Goal: Information Seeking & Learning: Find contact information

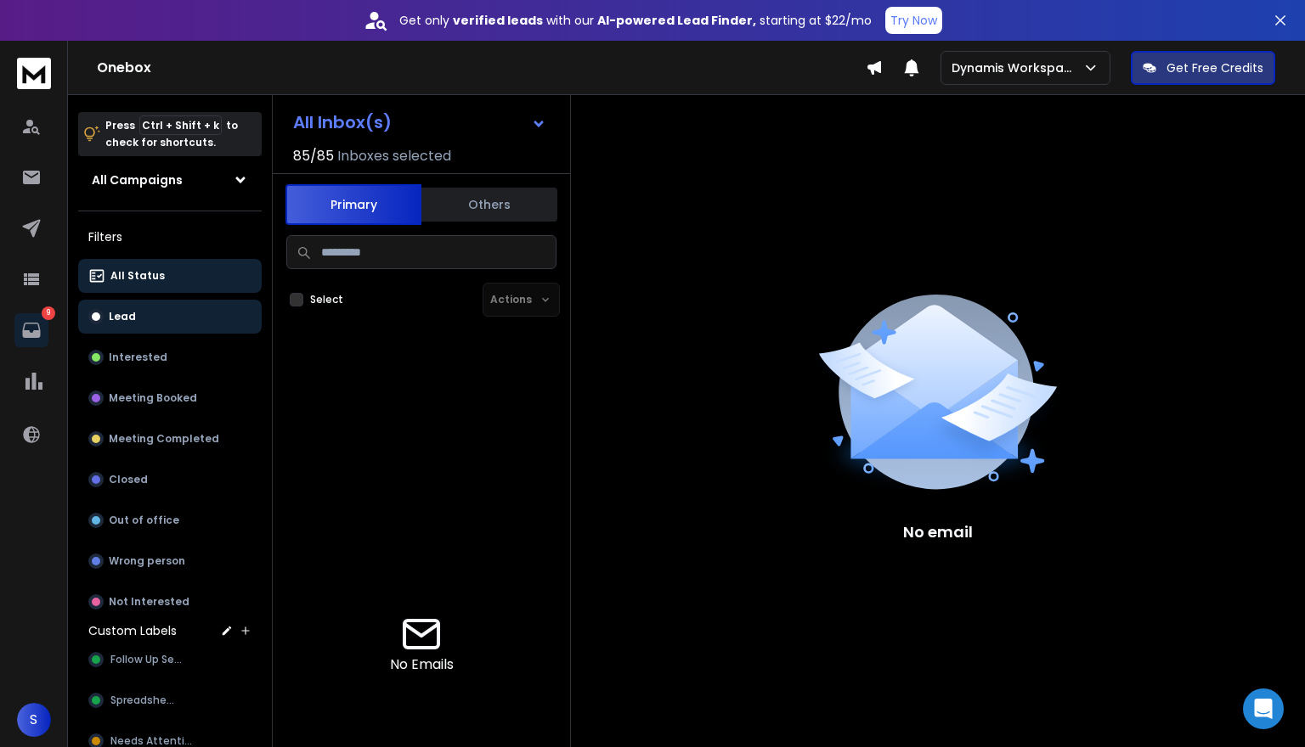
click at [152, 276] on p "All Status" at bounding box center [137, 276] width 54 height 14
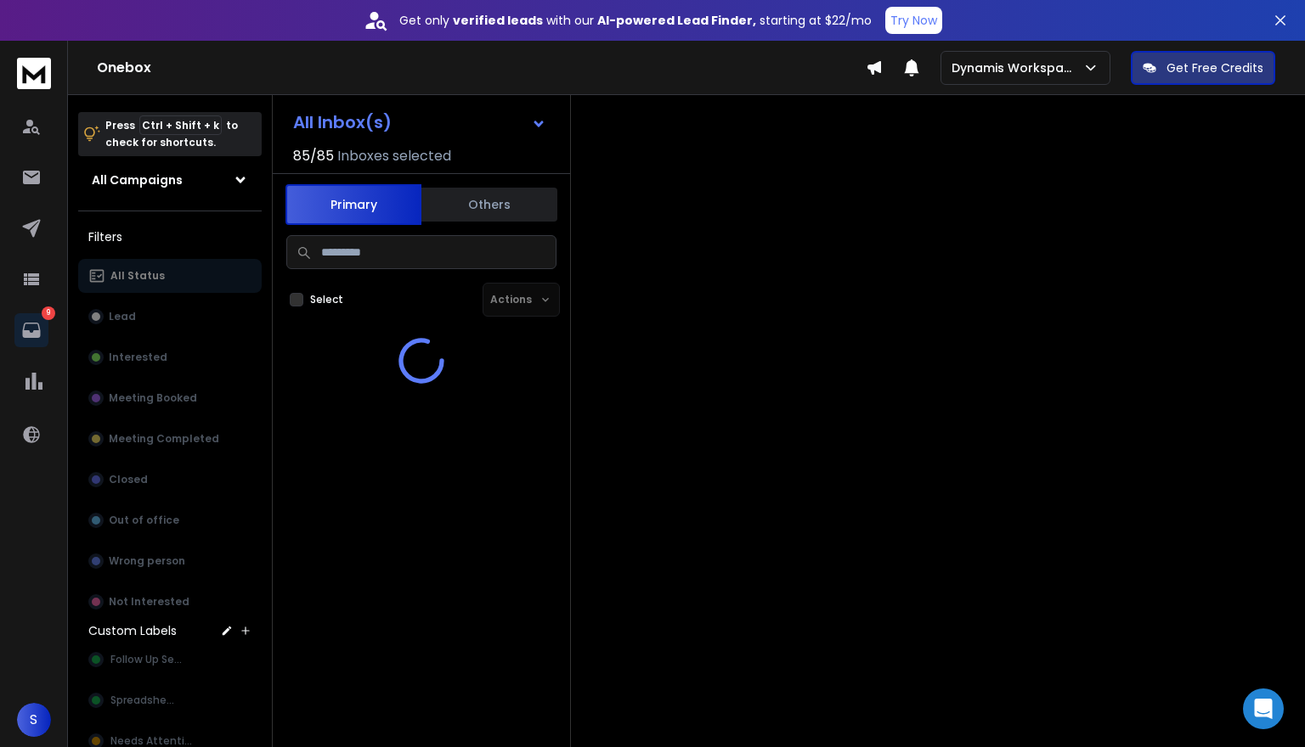
click at [155, 311] on div "All Status Lead Interested Meeting Booked Meeting Completed Closed Out of offic…" at bounding box center [169, 439] width 183 height 360
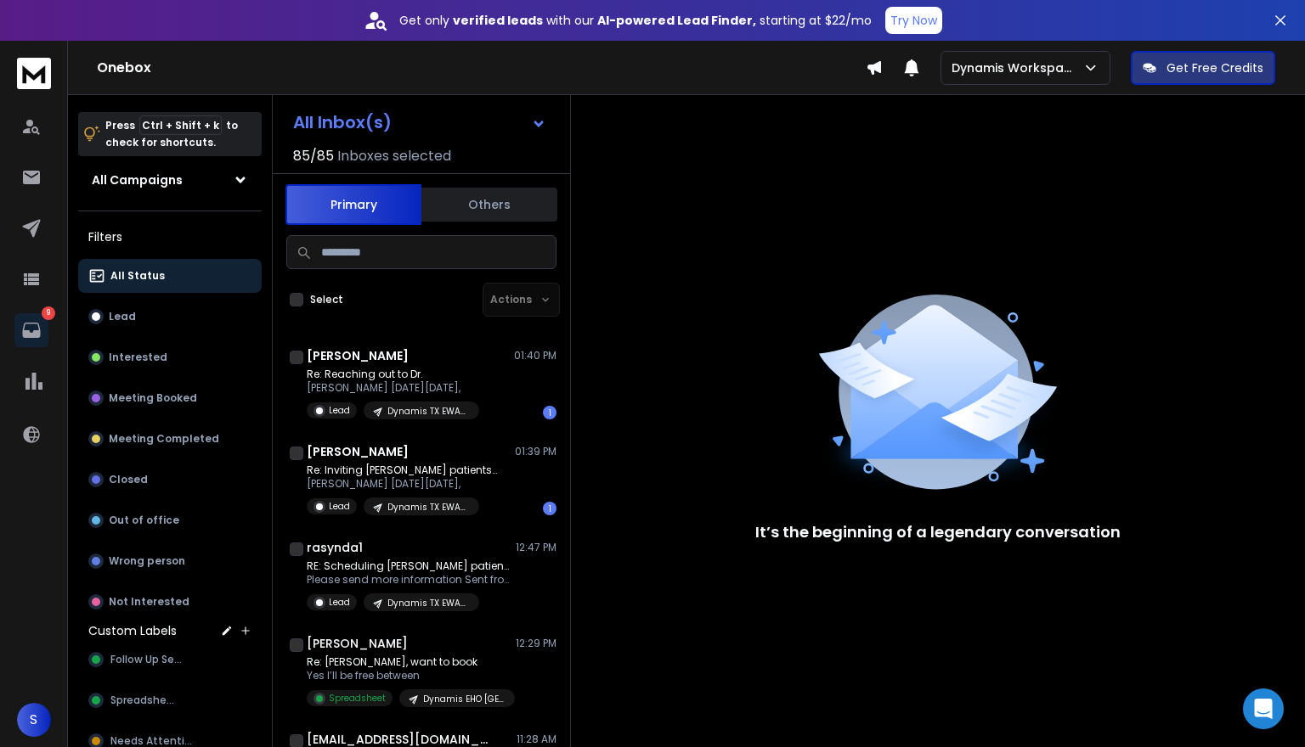
click at [155, 311] on button "Lead" at bounding box center [169, 317] width 183 height 34
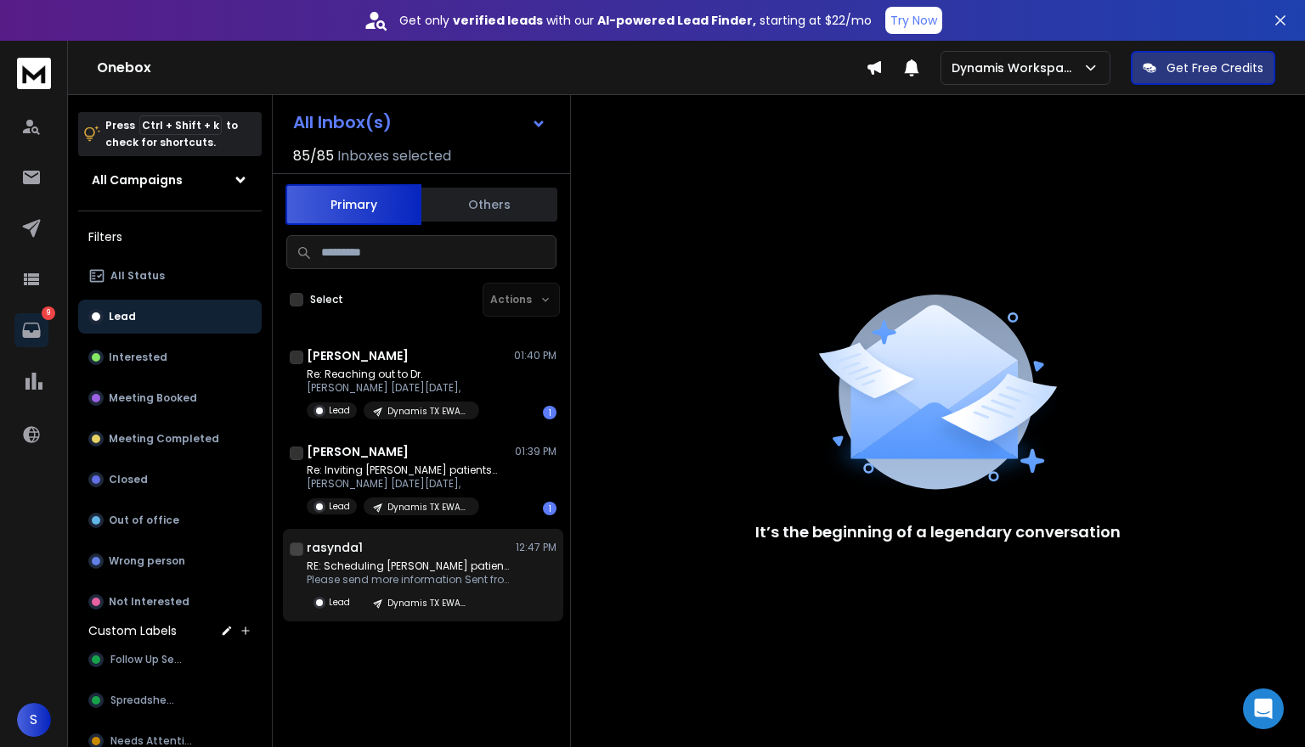
click at [401, 561] on p "RE: Scheduling [PERSON_NAME] patients" at bounding box center [409, 567] width 204 height 14
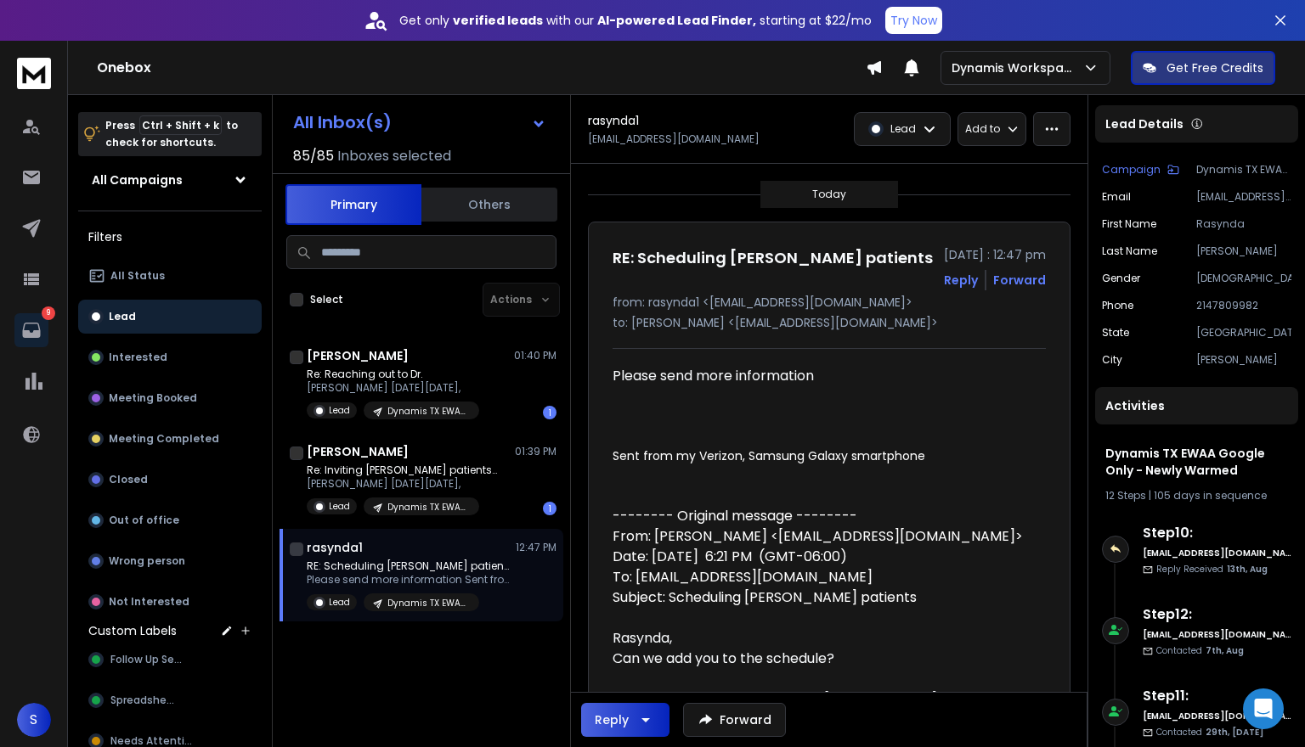
click at [1245, 248] on p "[PERSON_NAME]" at bounding box center [1243, 252] width 95 height 14
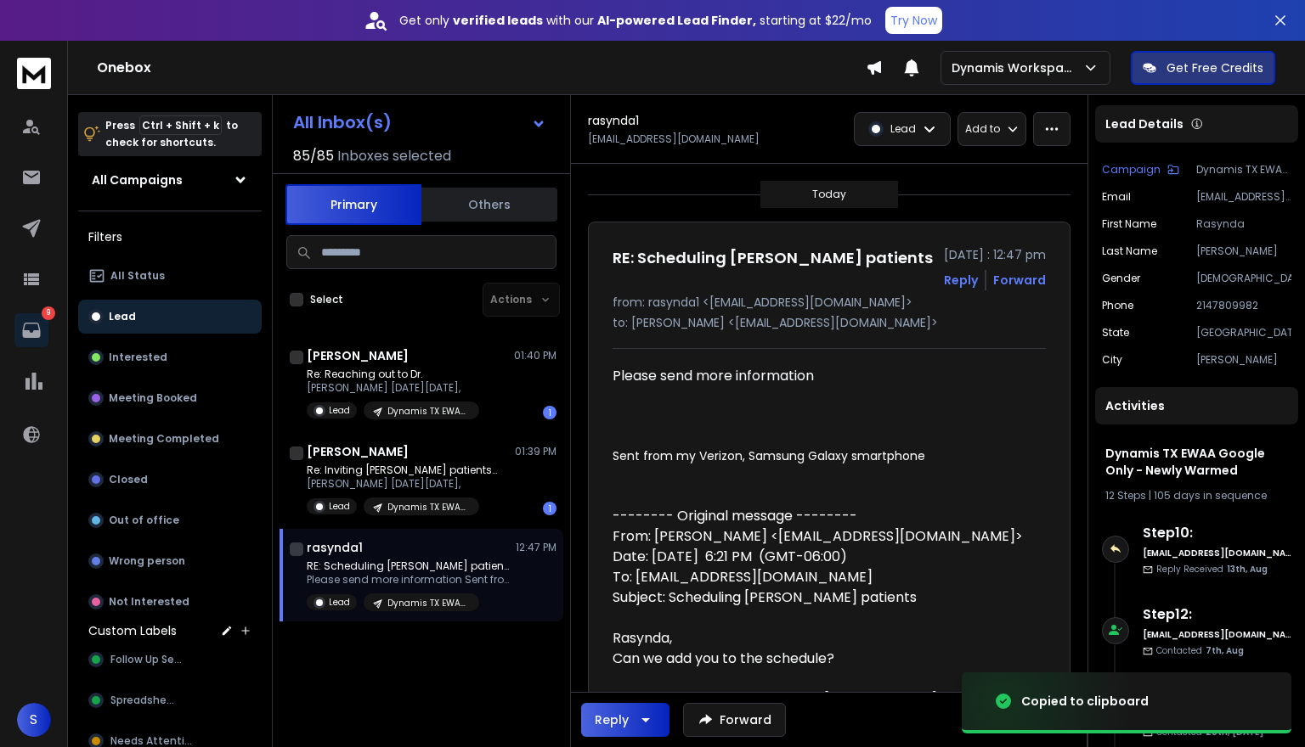
click at [1215, 222] on p "Rasynda" at bounding box center [1243, 224] width 95 height 14
click at [1226, 312] on p "2147809982" at bounding box center [1243, 306] width 95 height 14
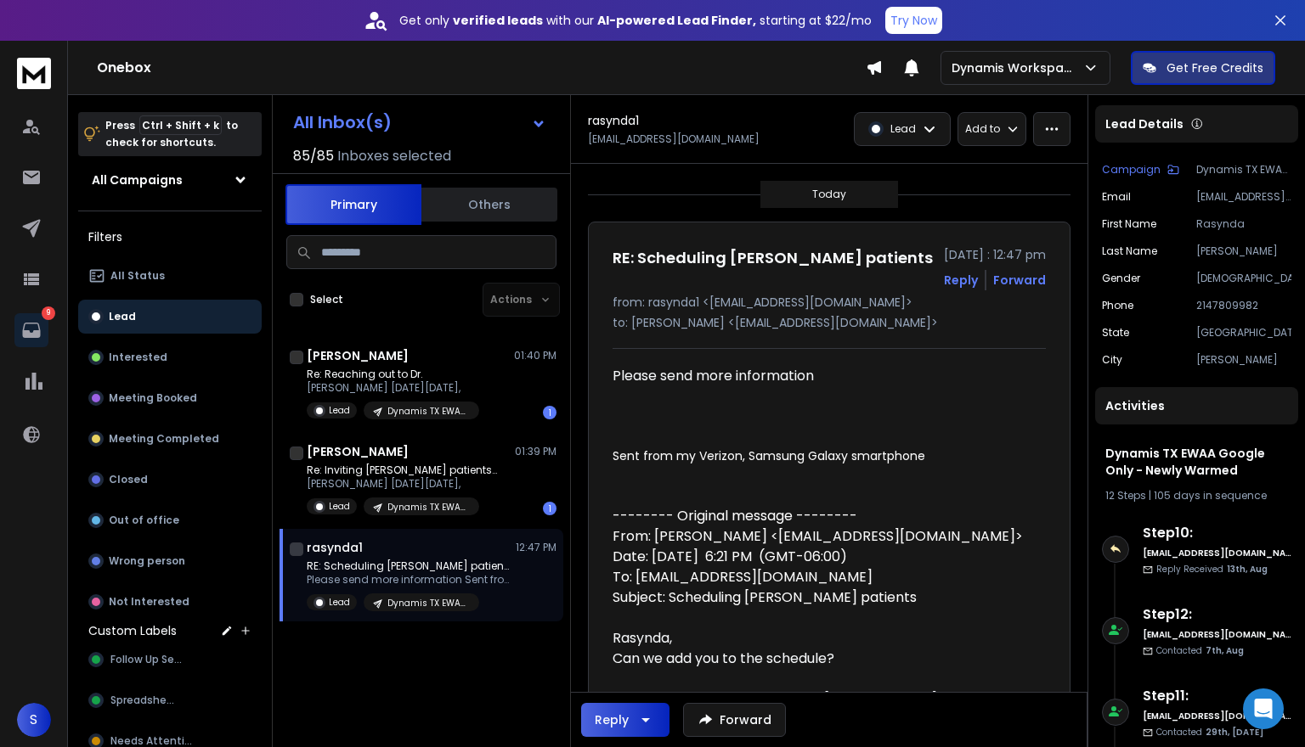
click at [908, 130] on p "Lead" at bounding box center [902, 129] width 25 height 14
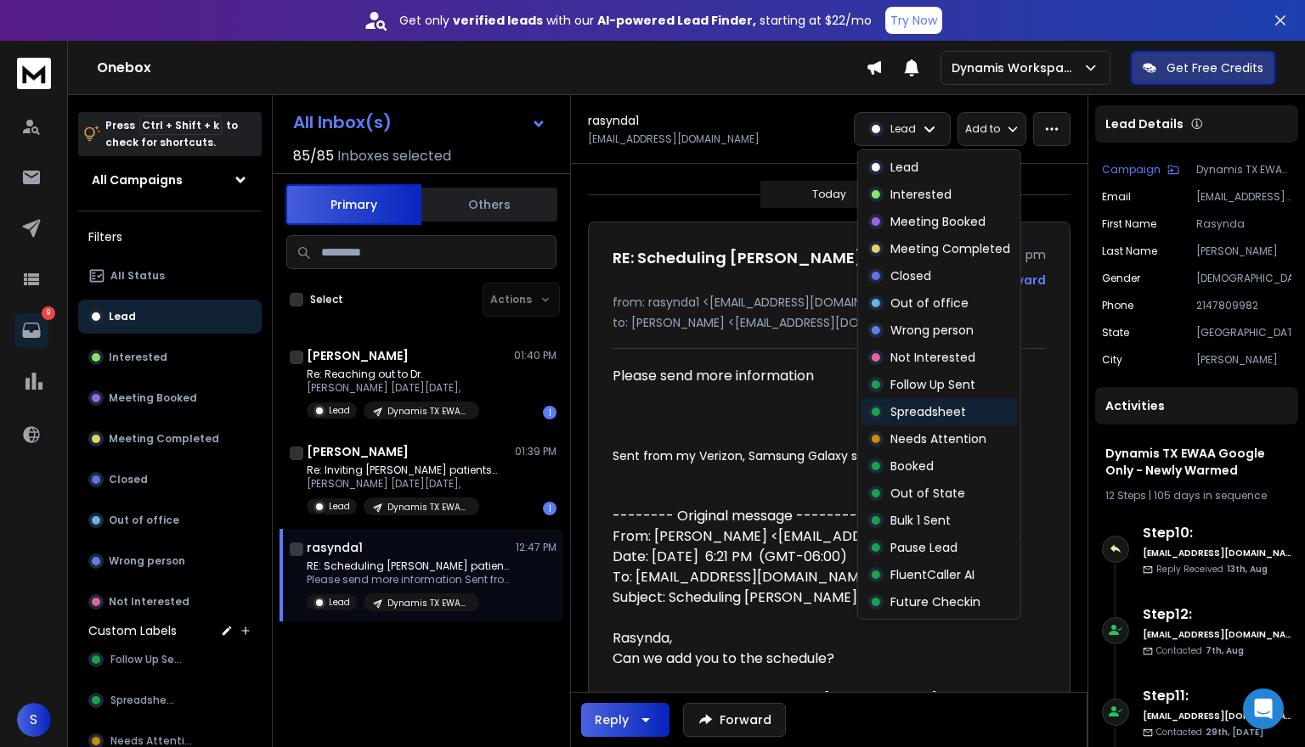
click at [955, 407] on p "Spreadsheet" at bounding box center [928, 411] width 76 height 17
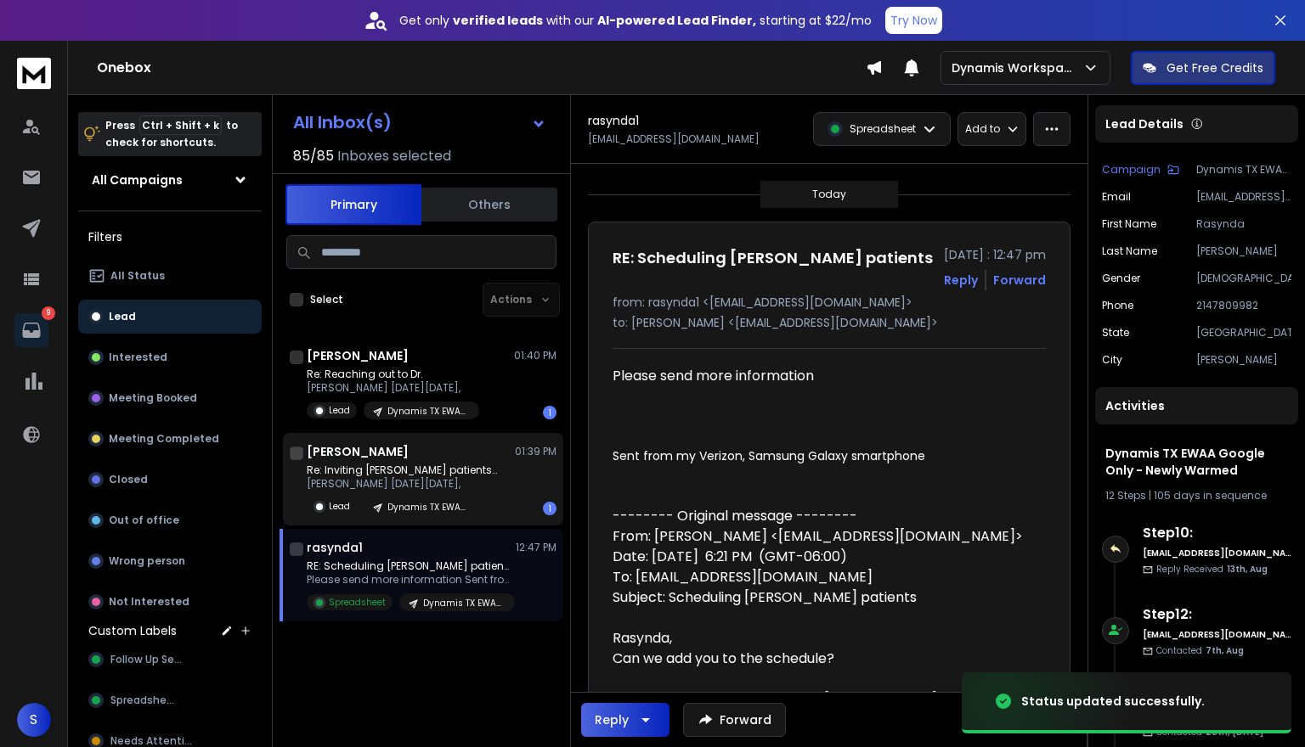
click at [436, 458] on div "[PERSON_NAME] 01:39 PM" at bounding box center [432, 451] width 250 height 17
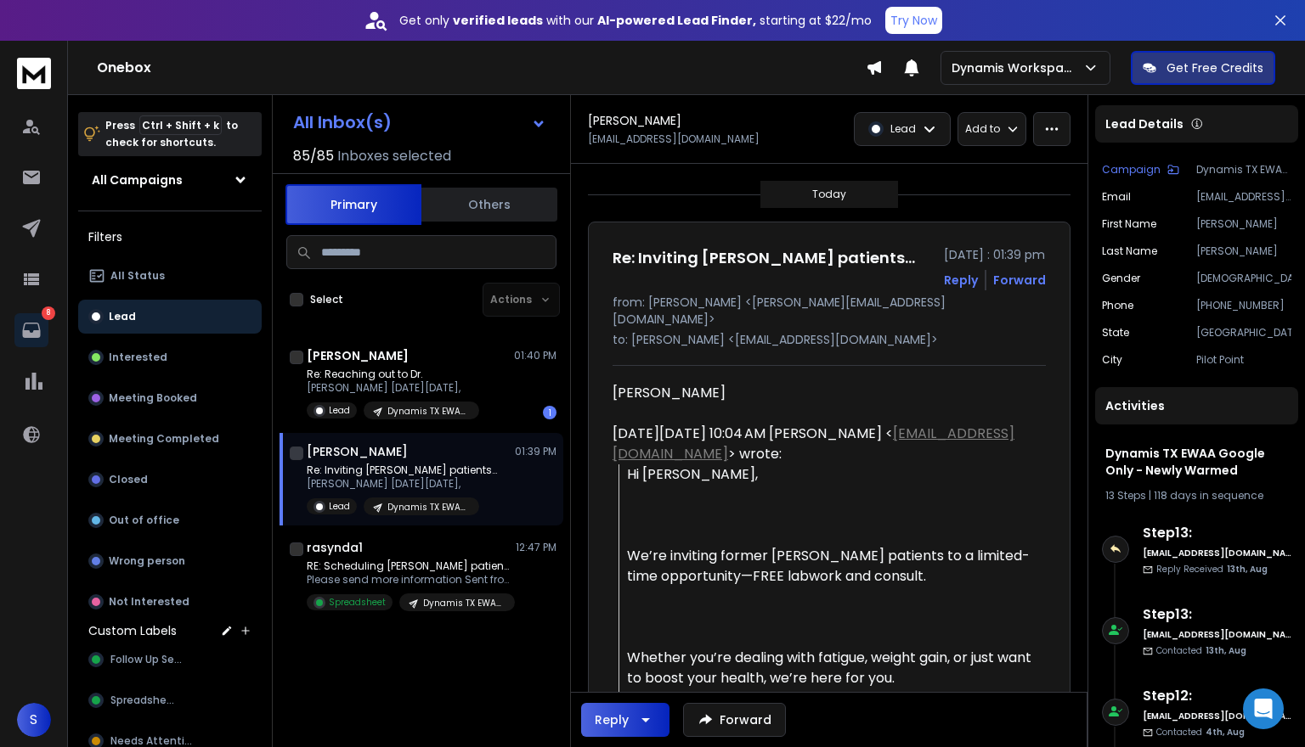
click at [1204, 246] on p "[PERSON_NAME]" at bounding box center [1243, 252] width 95 height 14
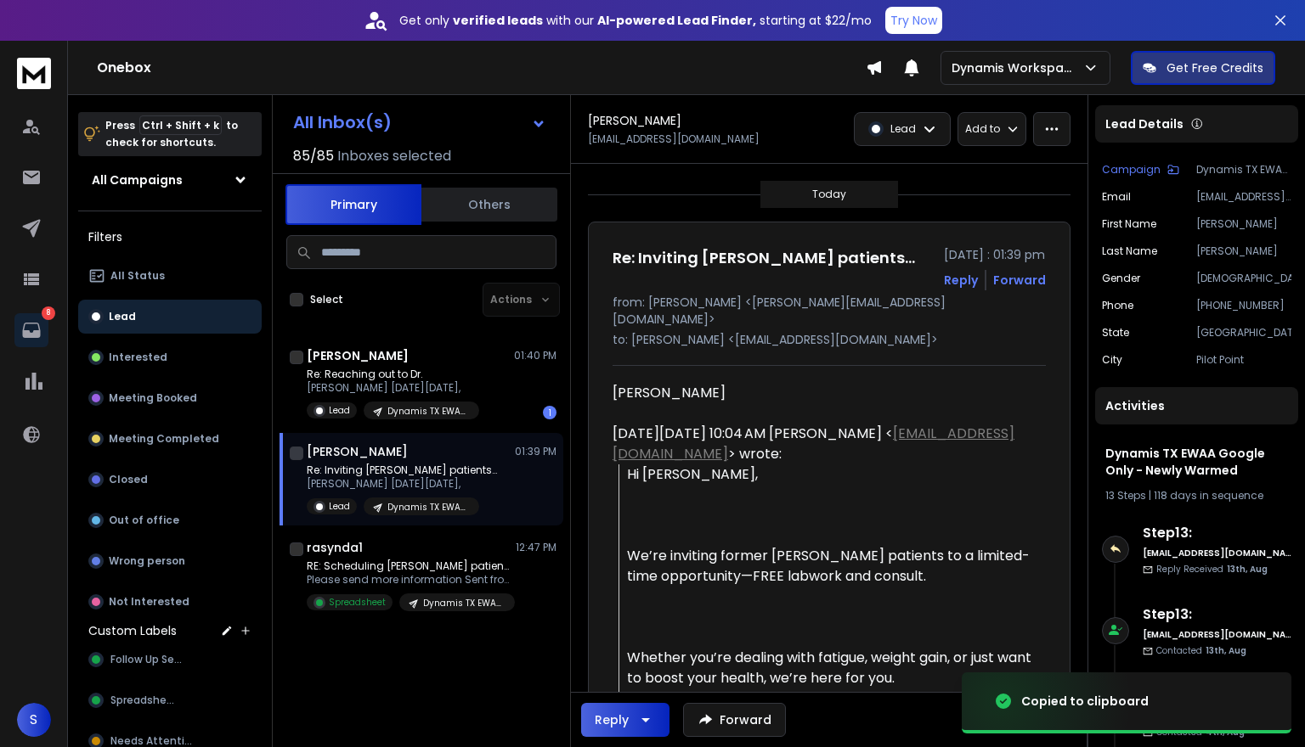
click at [1221, 223] on p "[PERSON_NAME]" at bounding box center [1243, 224] width 95 height 14
click at [1227, 306] on p "[PHONE_NUMBER]" at bounding box center [1243, 306] width 95 height 14
click at [897, 116] on div "Lead" at bounding box center [902, 129] width 95 height 32
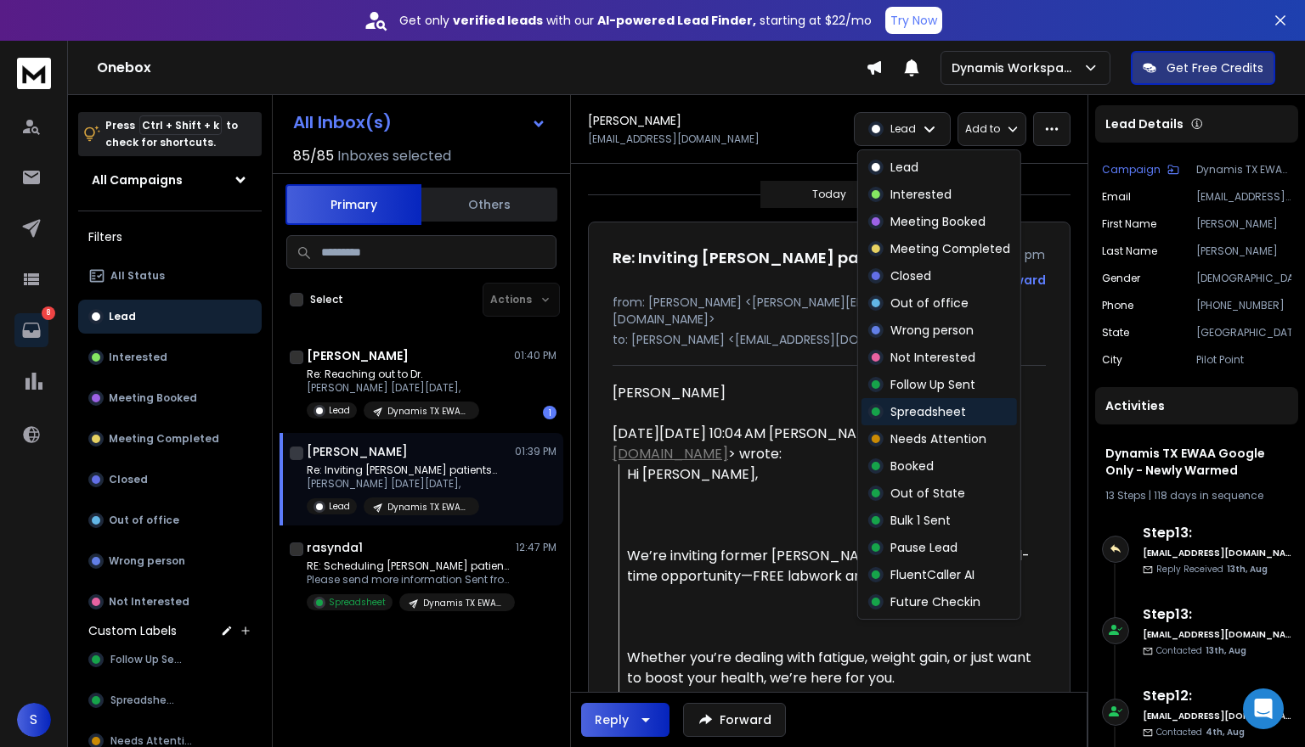
click at [925, 414] on p "Spreadsheet" at bounding box center [928, 411] width 76 height 17
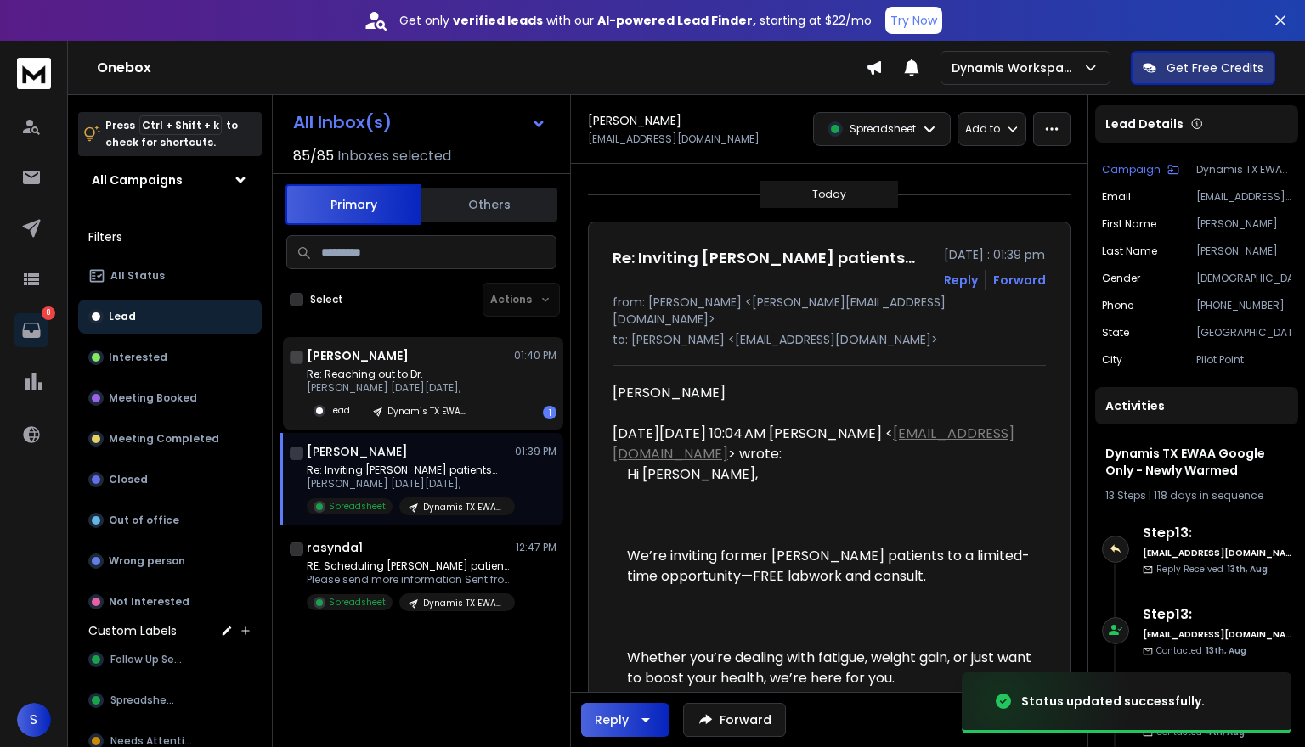
click at [394, 364] on div "[PERSON_NAME] 01:40 PM Re: Reaching out to [PERSON_NAME] [DATE][DATE], Lead Dyn…" at bounding box center [432, 383] width 250 height 72
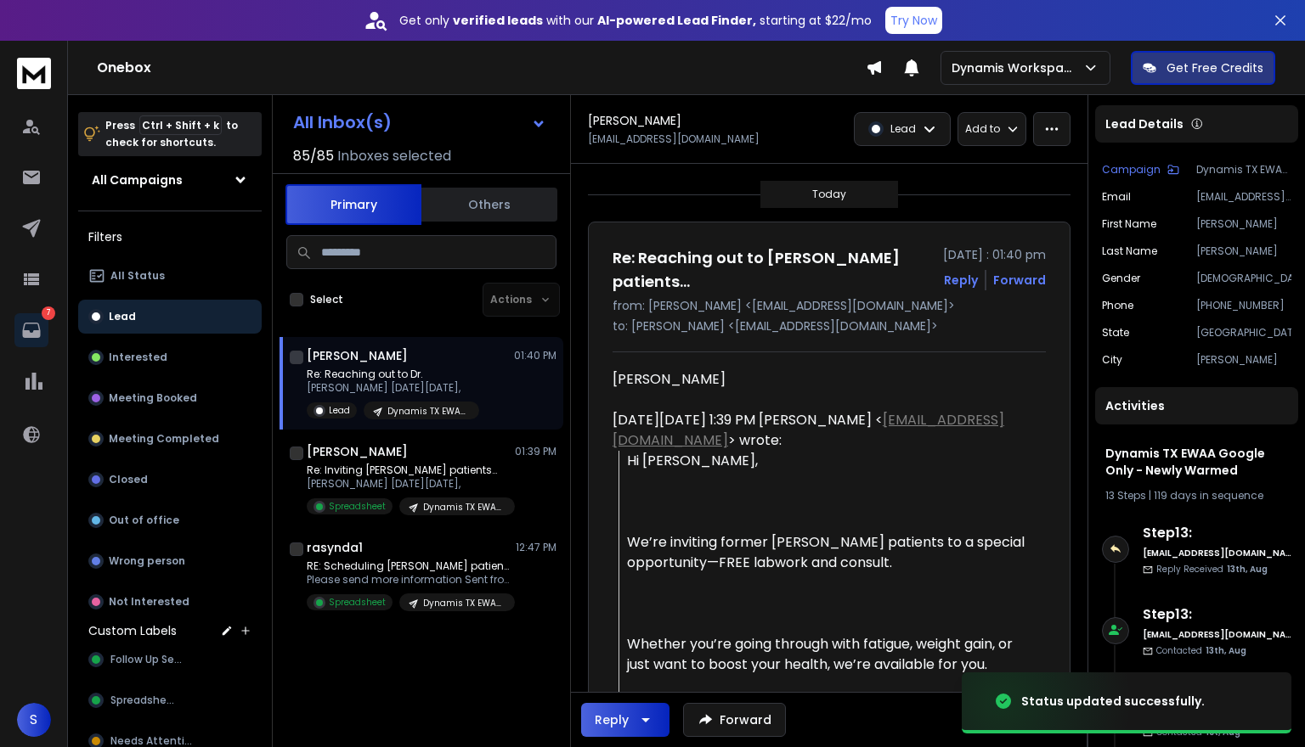
click at [1207, 247] on p "[PERSON_NAME]" at bounding box center [1243, 252] width 95 height 14
click at [1227, 216] on div "Campaign Dynamis TX EWAA Google Only - Newly Warmed Email [EMAIL_ADDRESS][DOMAI…" at bounding box center [1196, 265] width 203 height 245
click at [1232, 221] on p "[PERSON_NAME]" at bounding box center [1243, 224] width 95 height 14
click at [1250, 311] on p "[PHONE_NUMBER]" at bounding box center [1243, 306] width 95 height 14
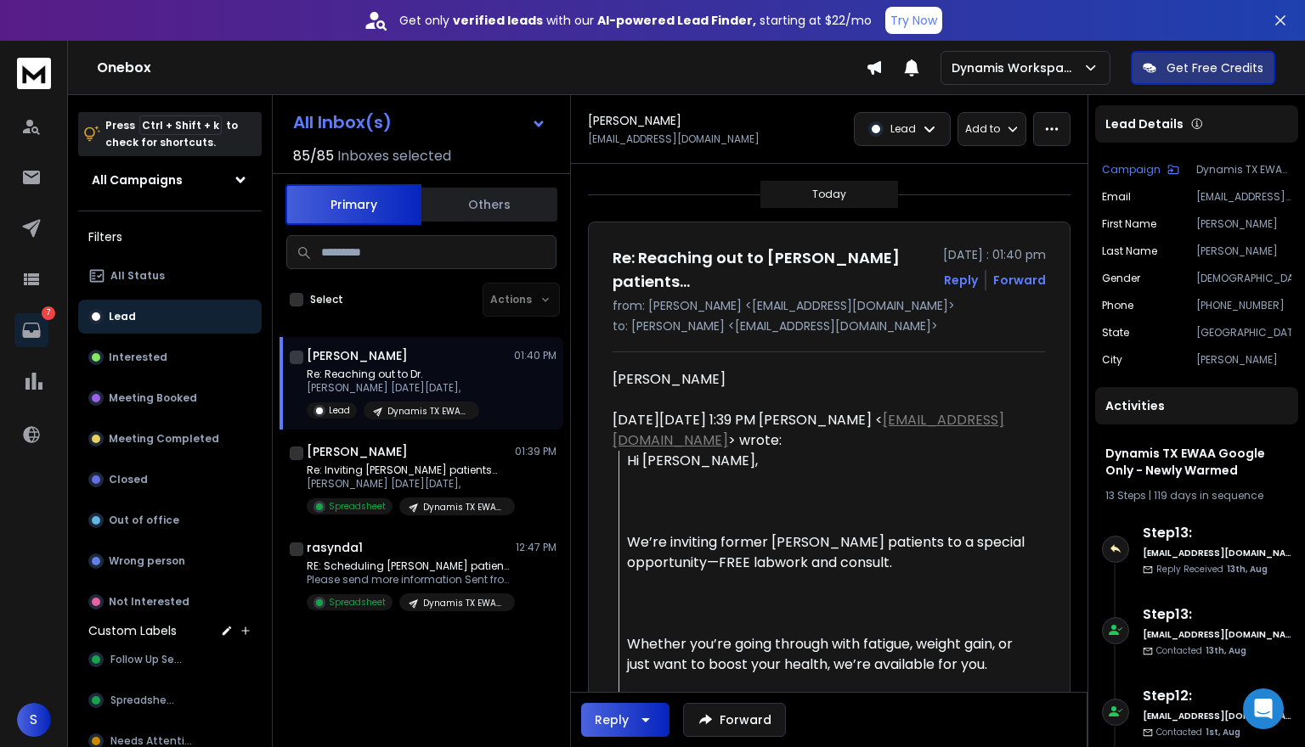
click at [380, 248] on input at bounding box center [421, 252] width 270 height 34
type input "*****"
click at [148, 274] on p "All Status" at bounding box center [137, 276] width 54 height 14
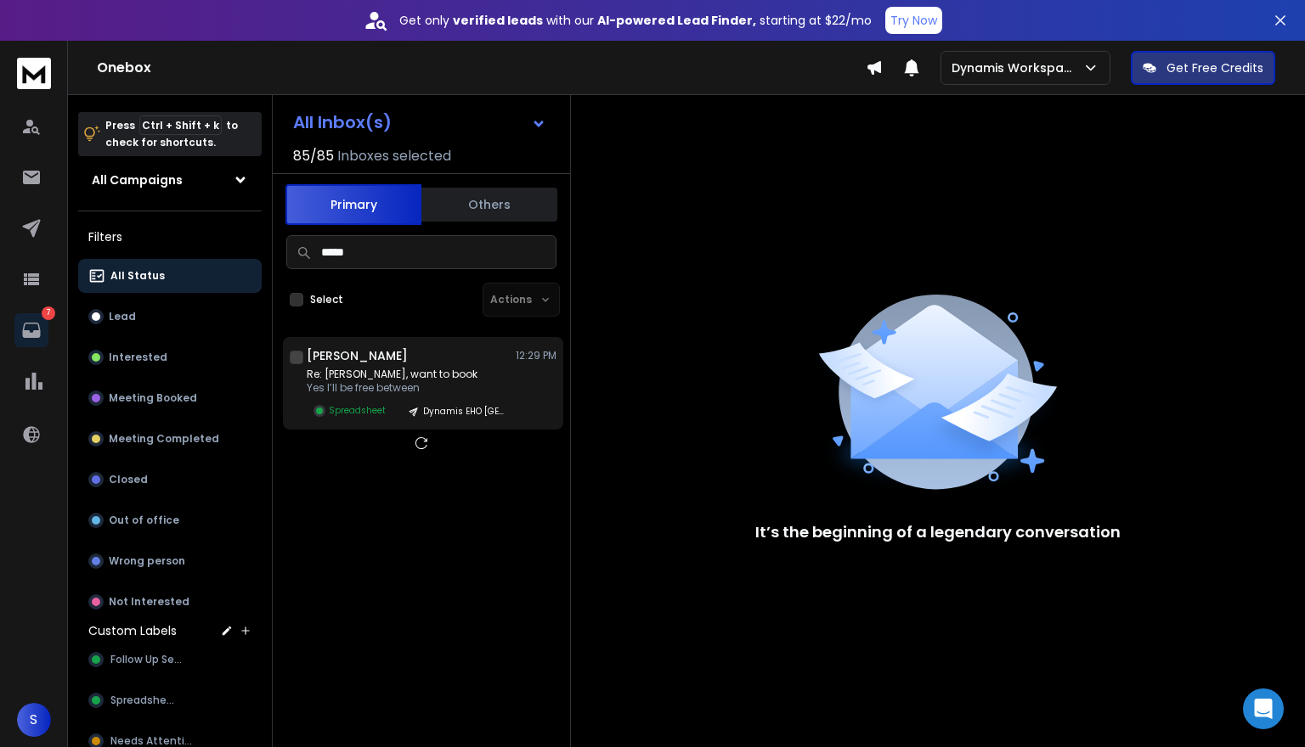
click at [405, 384] on p "Yes I’ll be free between" at bounding box center [409, 388] width 204 height 14
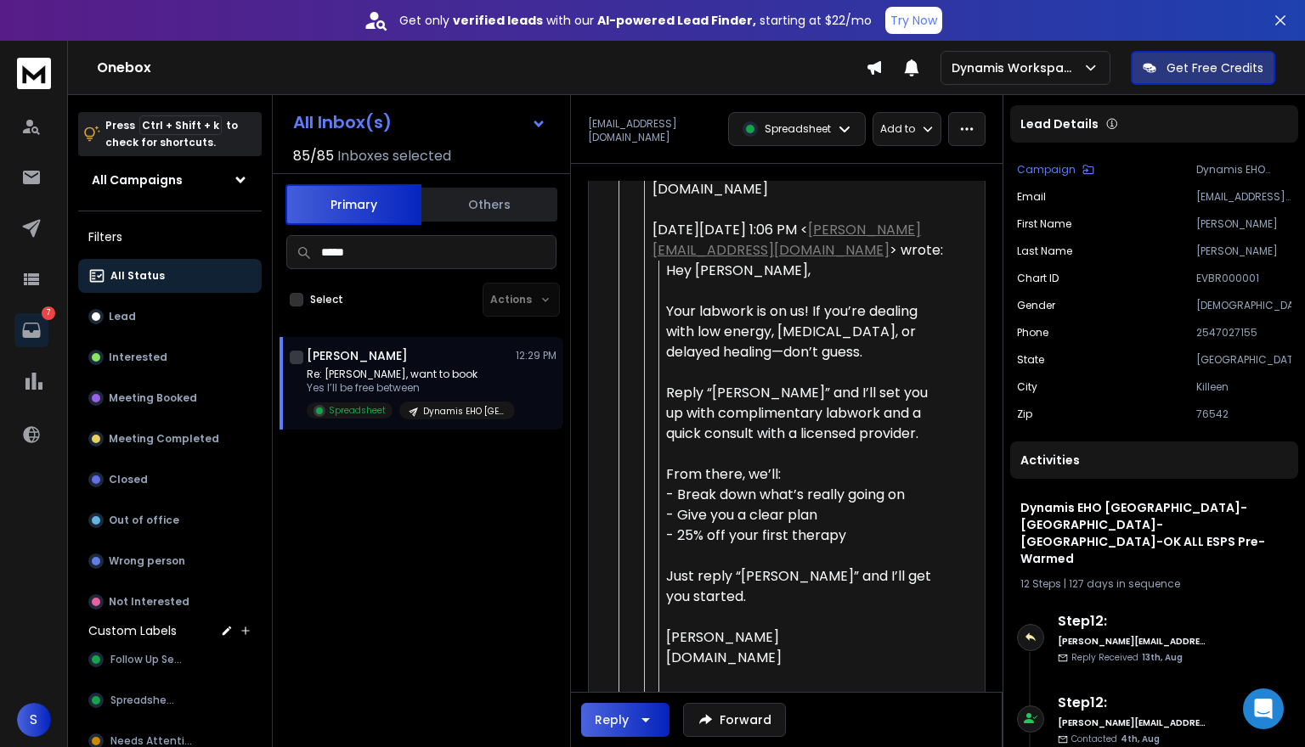
scroll to position [764, 0]
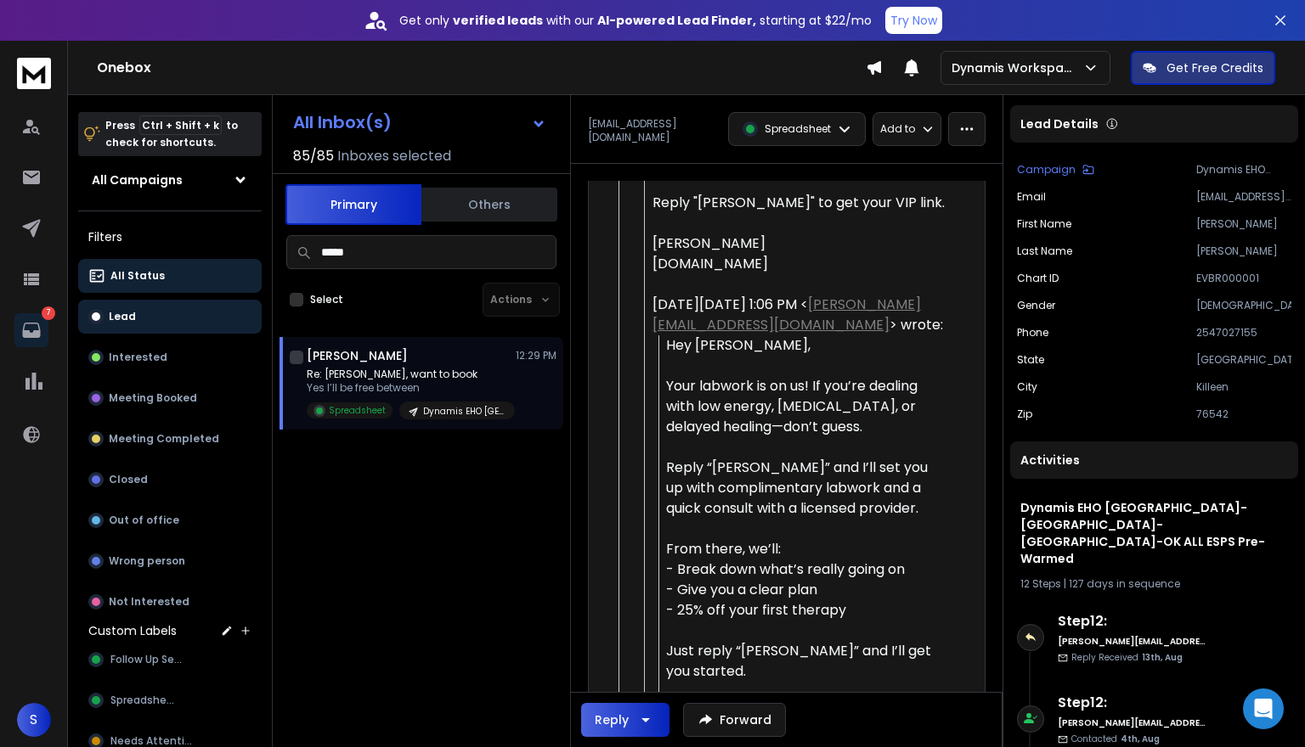
click at [142, 319] on button "Lead" at bounding box center [169, 317] width 183 height 34
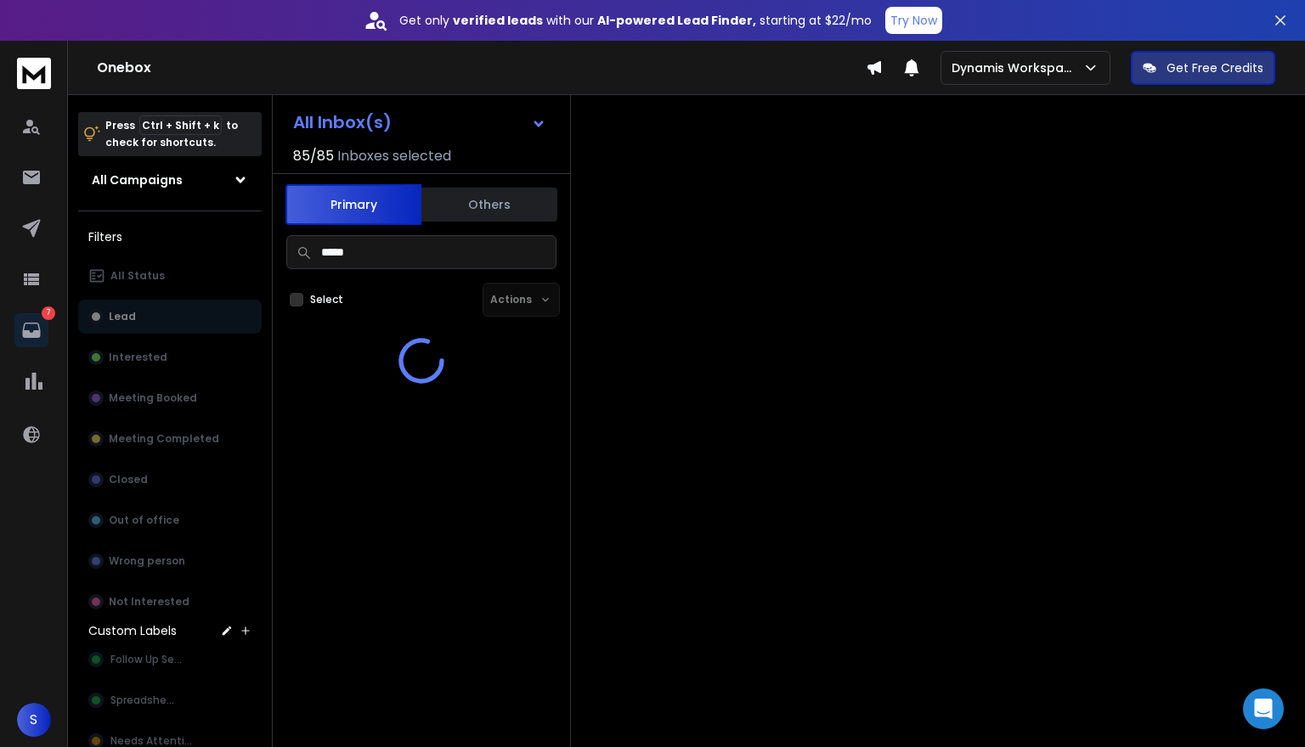
scroll to position [0, 0]
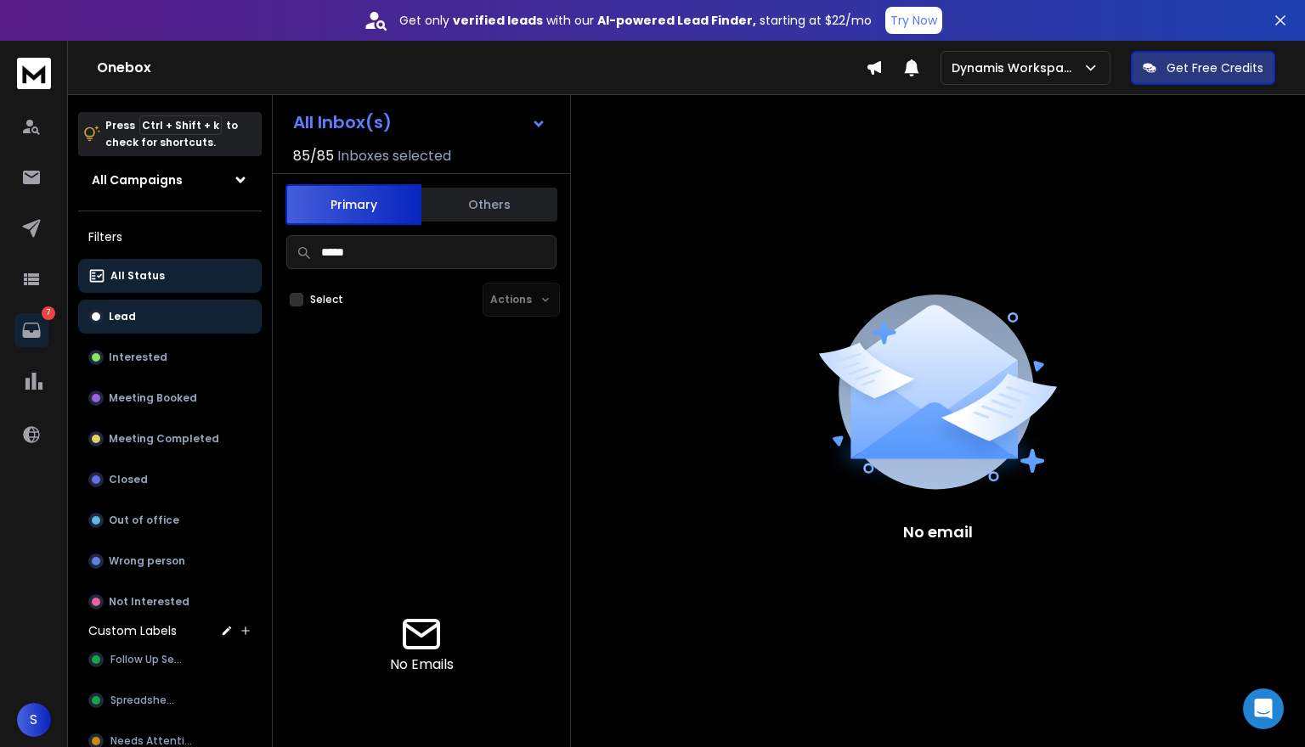
click at [159, 285] on button "All Status" at bounding box center [169, 276] width 183 height 34
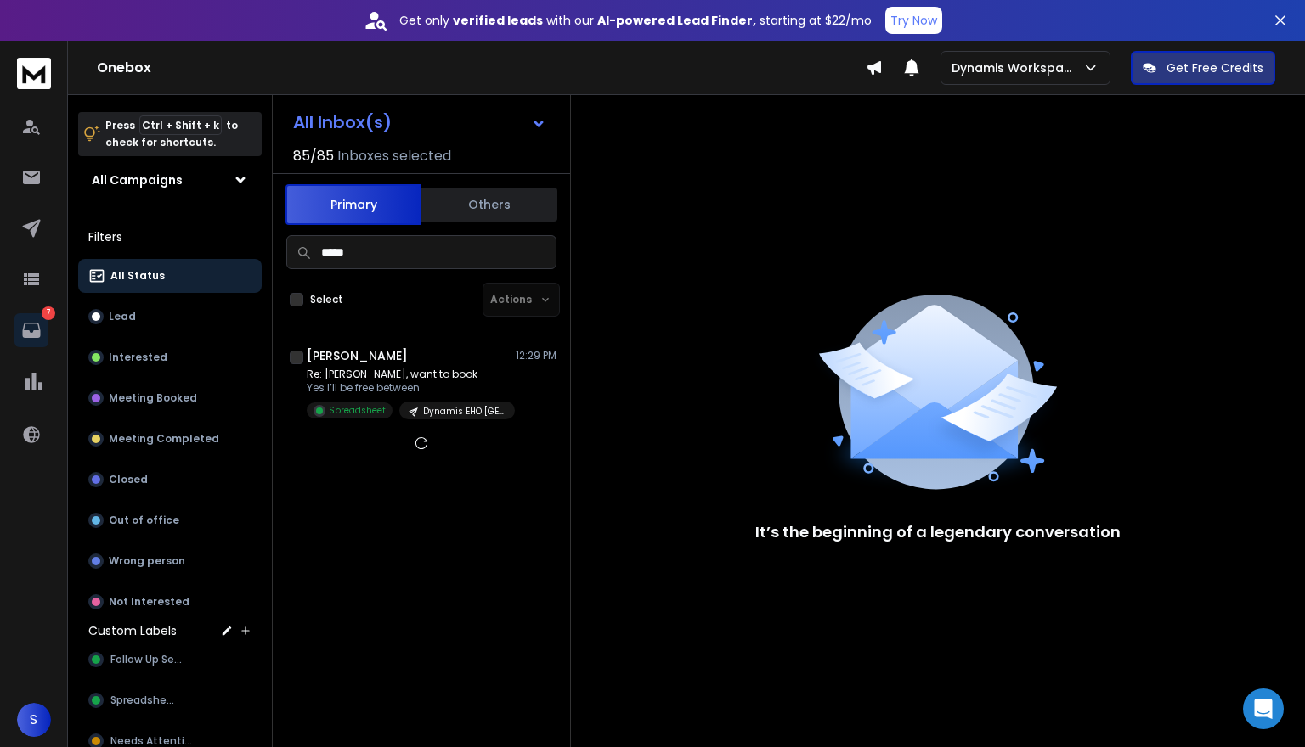
drag, startPoint x: 398, startPoint y: 267, endPoint x: 35, endPoint y: 259, distance: 363.6
click at [48, 262] on div "7 S Onebox Dynamis Workspace Get Free Credits Press Ctrl + Shift + k to check f…" at bounding box center [652, 442] width 1305 height 802
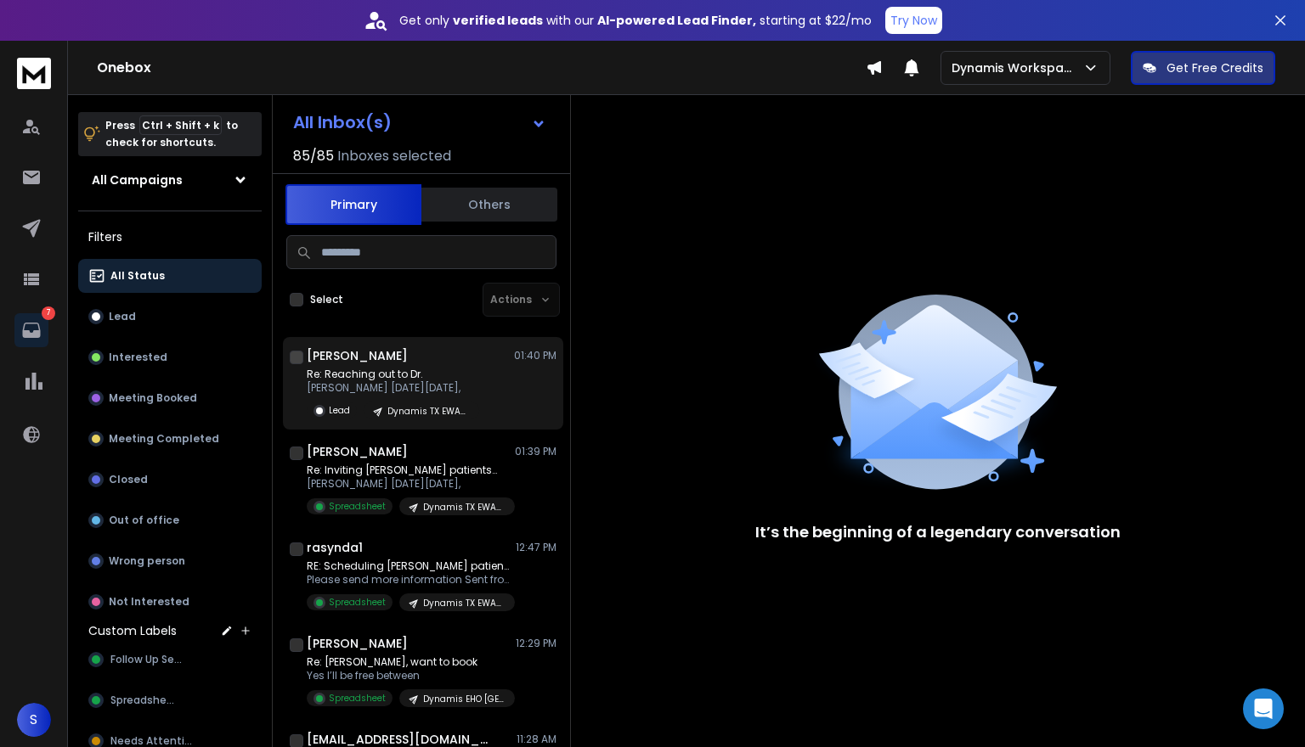
click at [426, 354] on div "[PERSON_NAME] 01:40 PM" at bounding box center [432, 355] width 250 height 17
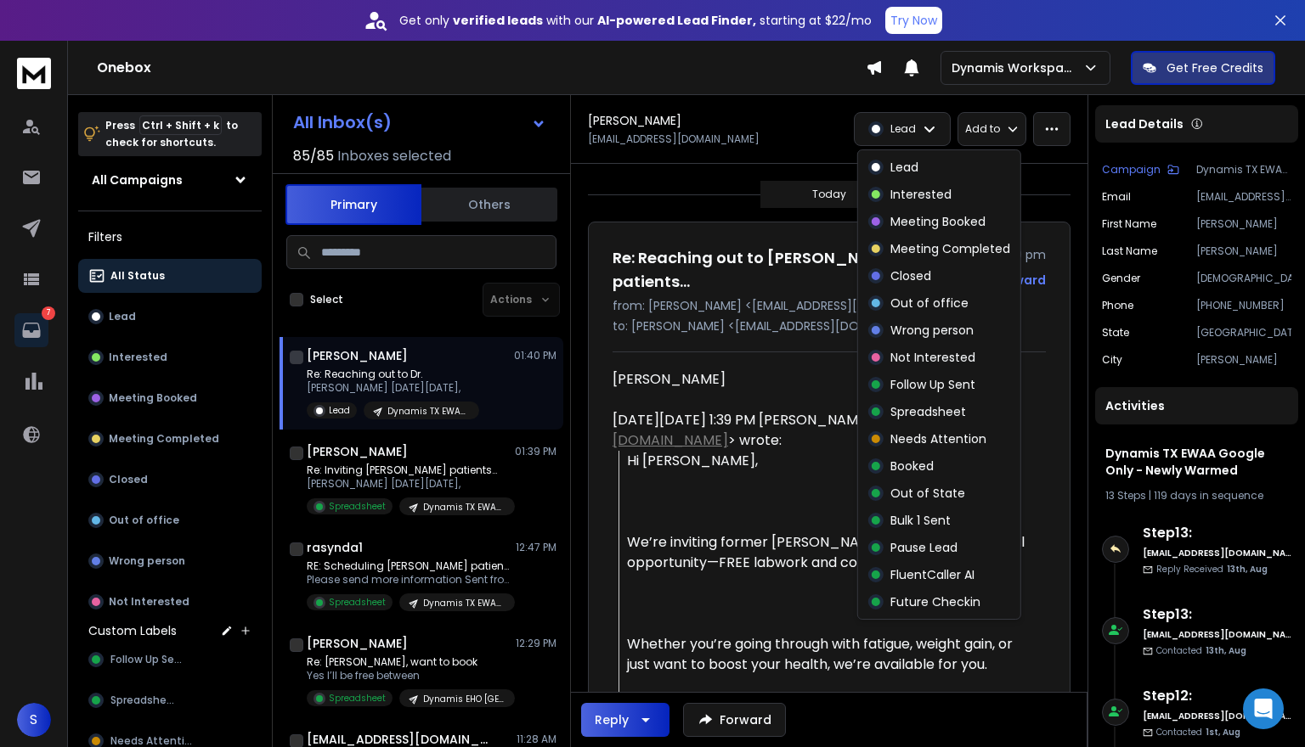
click at [894, 117] on div "Lead" at bounding box center [902, 129] width 95 height 32
click at [973, 409] on div "Spreadsheet" at bounding box center [938, 411] width 155 height 27
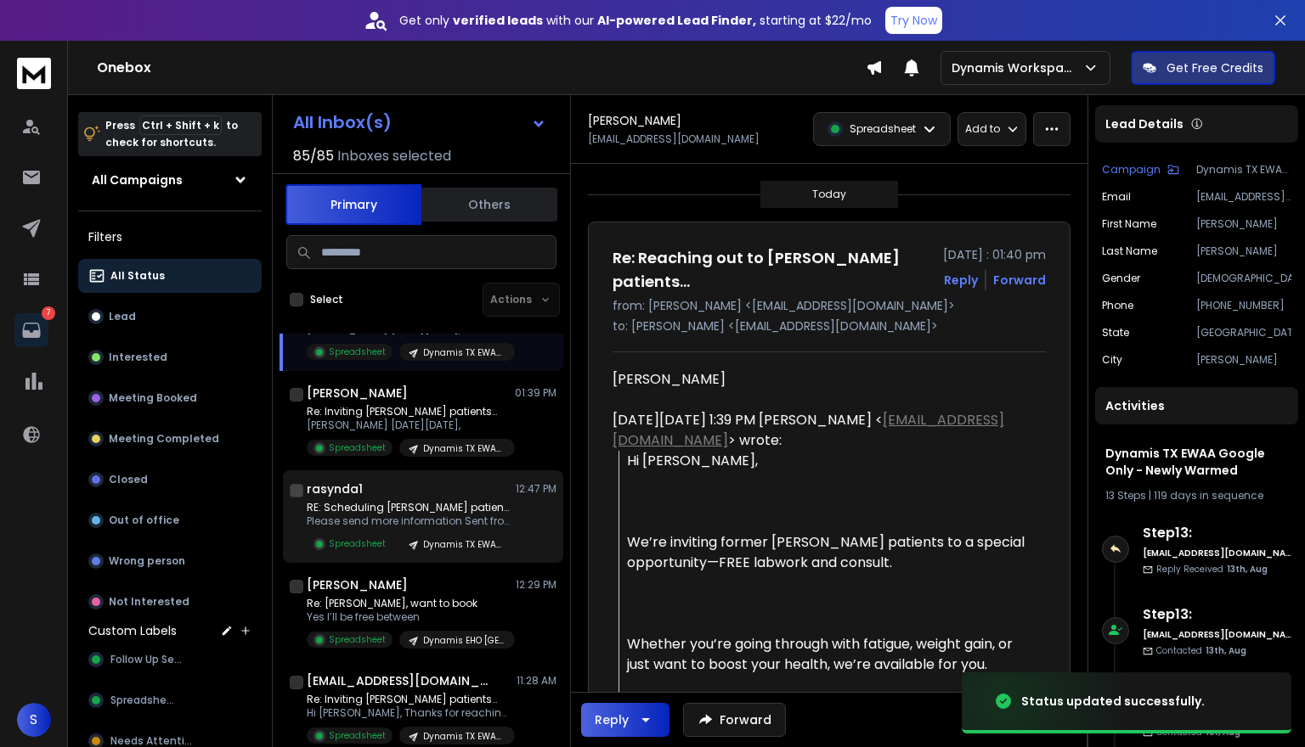
scroll to position [85, 0]
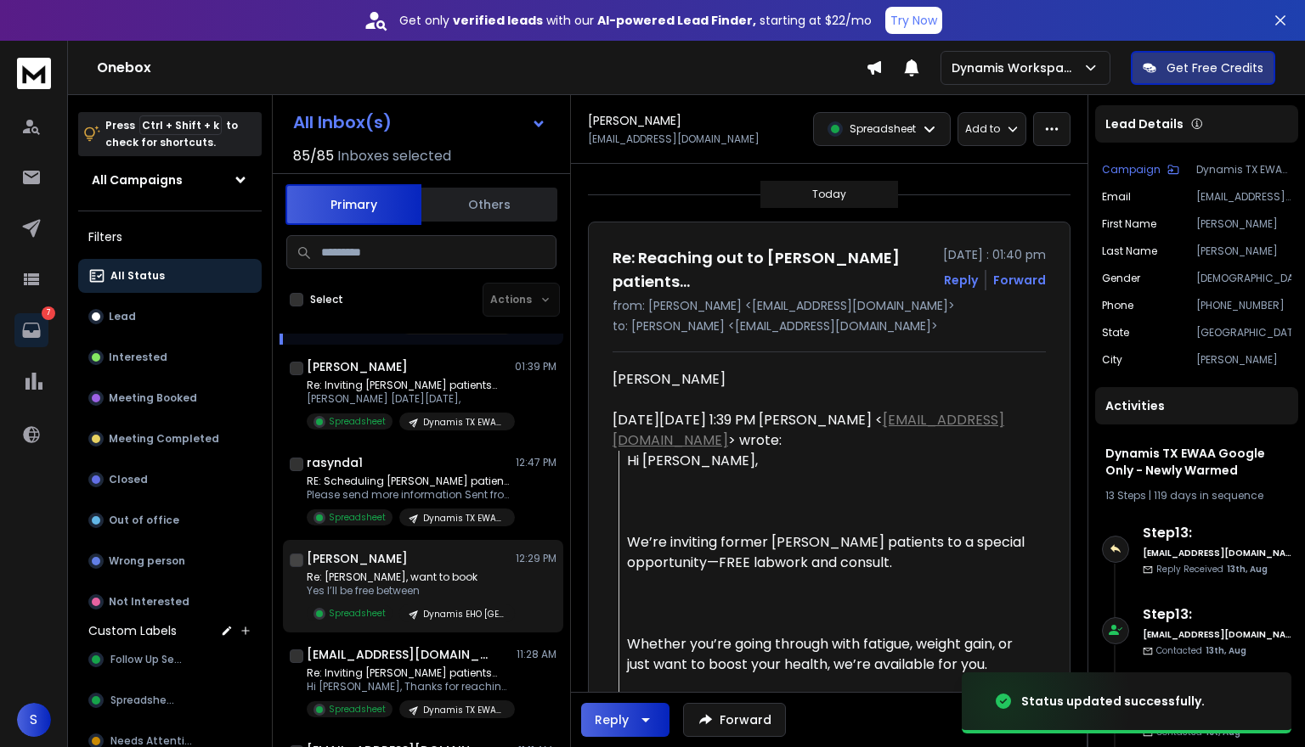
click at [398, 576] on p "Re: [PERSON_NAME], want to book" at bounding box center [409, 578] width 204 height 14
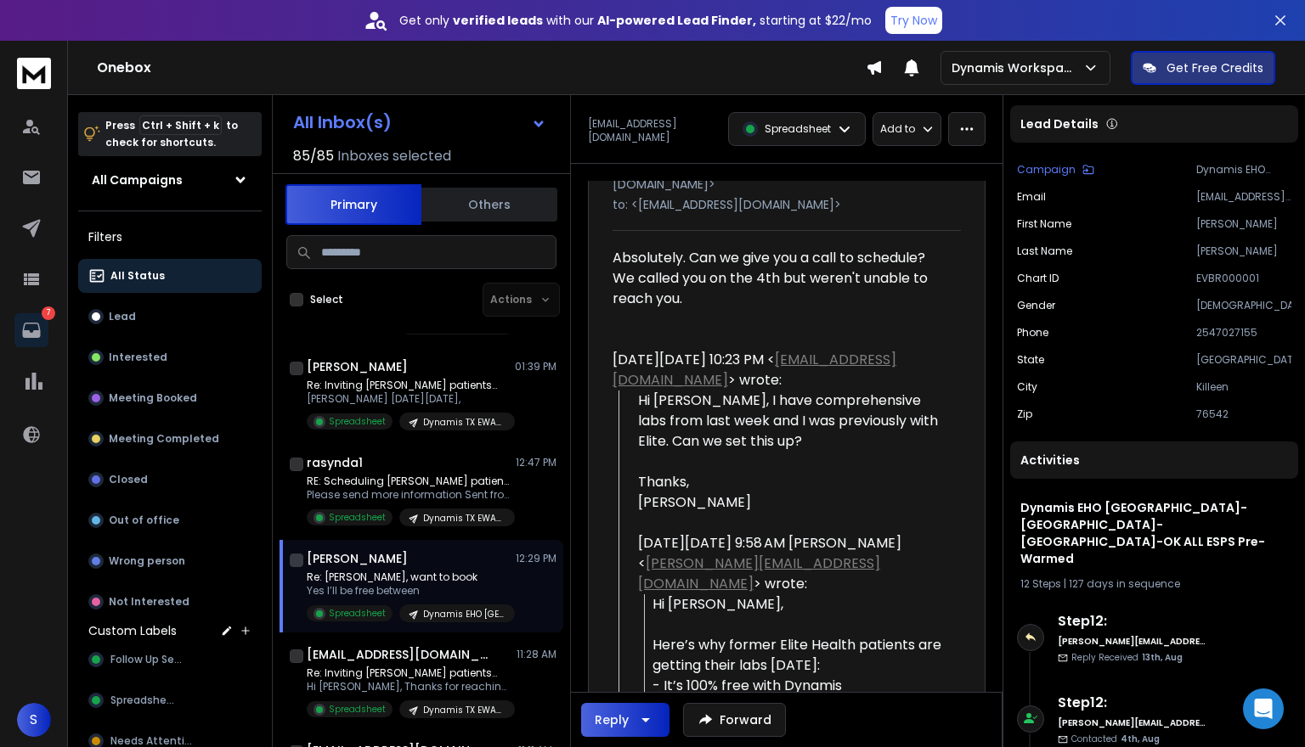
scroll to position [170, 0]
